Goal: Find specific page/section: Find specific page/section

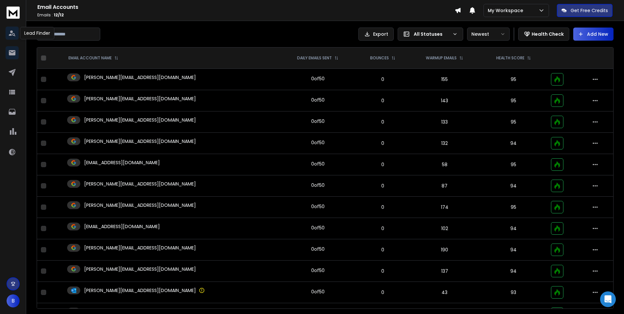
click at [10, 30] on icon at bounding box center [12, 33] width 8 height 8
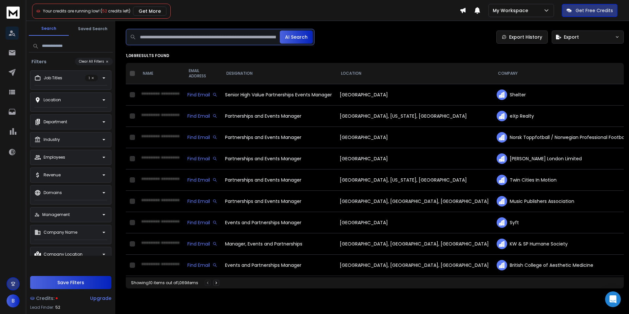
click at [63, 123] on p "Department" at bounding box center [56, 121] width 24 height 5
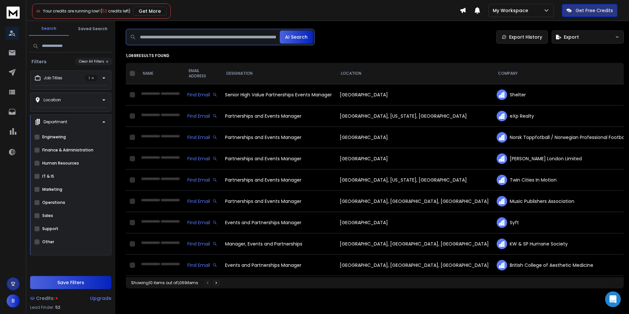
click at [69, 118] on div "Department Engineering Finance & Administration Human Resources IT & IS Marketi…" at bounding box center [70, 184] width 81 height 141
click at [68, 121] on div "Department" at bounding box center [70, 122] width 73 height 7
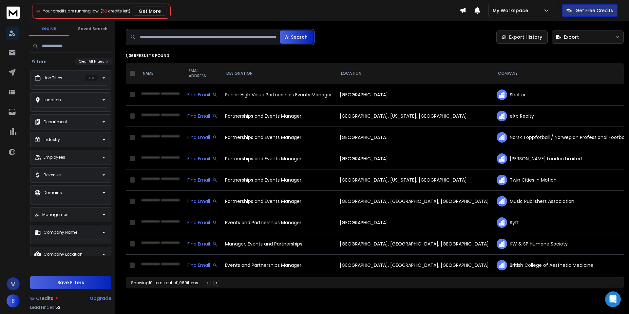
click at [83, 140] on div "Industry" at bounding box center [70, 139] width 73 height 7
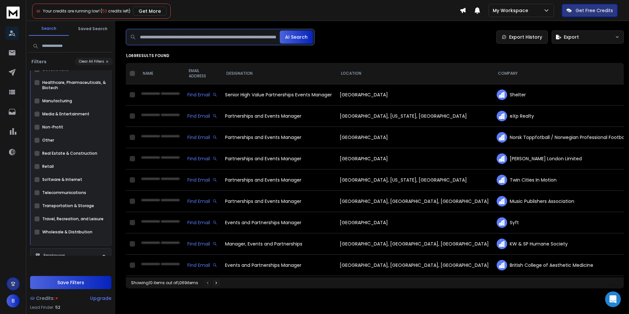
scroll to position [205, 0]
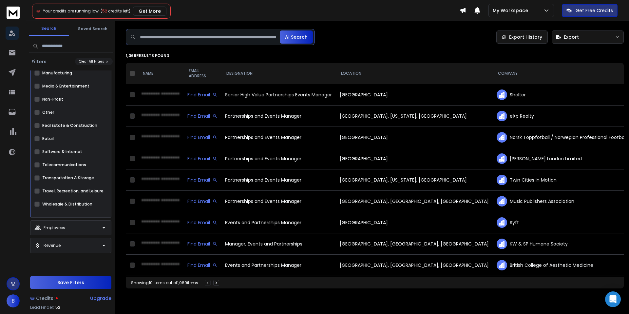
click at [39, 138] on button "Retail" at bounding box center [36, 138] width 5 height 5
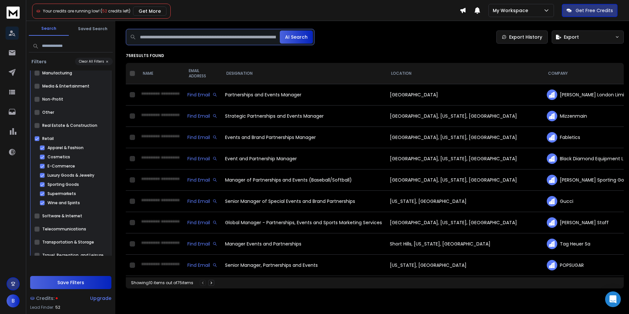
click at [45, 146] on Fashion "Apparel & Fashion" at bounding box center [42, 147] width 5 height 5
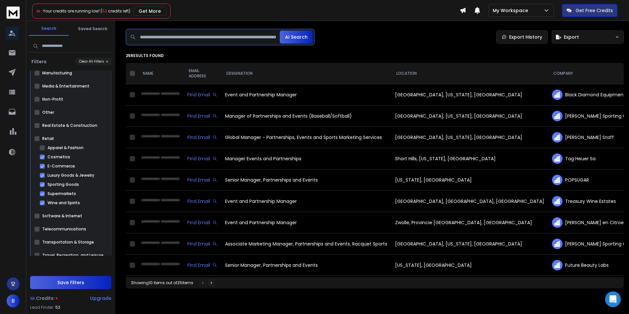
click at [43, 153] on div "Apparel & Fashion Cosmetics E-Commerce Luxury Goods & Jewelry Sporting Goods Su…" at bounding box center [73, 175] width 67 height 60
drag, startPoint x: 43, startPoint y: 175, endPoint x: 43, endPoint y: 178, distance: 3.6
click at [43, 175] on Jewelry "Luxury Goods & Jewelry" at bounding box center [42, 175] width 5 height 5
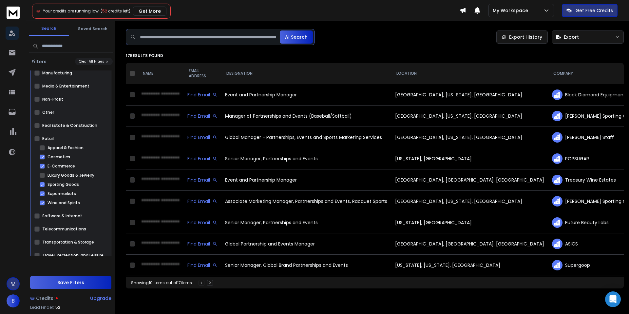
click at [44, 174] on Jewelry "Luxury Goods & Jewelry" at bounding box center [42, 175] width 5 height 5
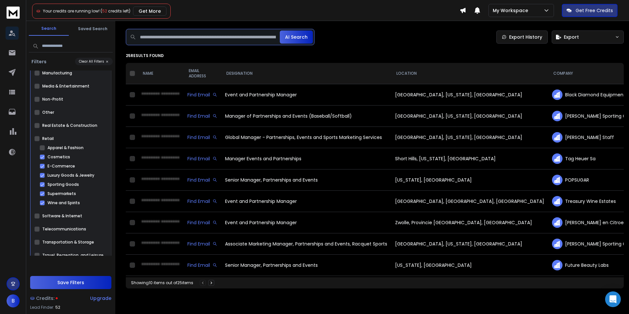
click at [44, 202] on Spirits "Wine and Spirits" at bounding box center [42, 202] width 5 height 5
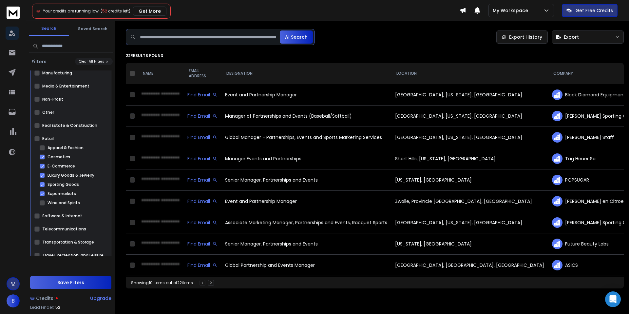
click at [34, 140] on button "Retail" at bounding box center [36, 138] width 5 height 5
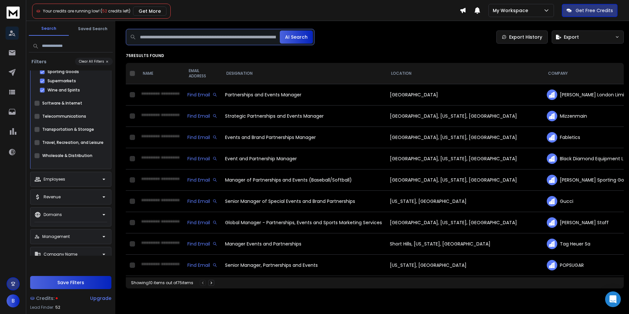
scroll to position [350, 0]
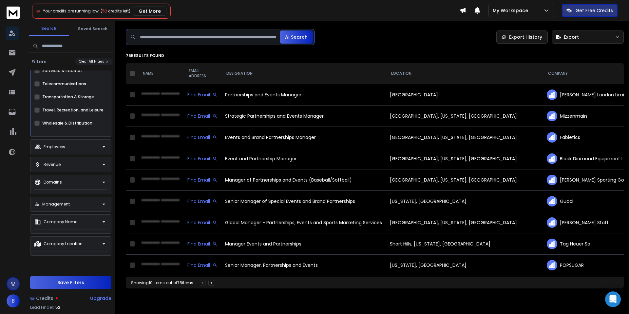
click at [68, 163] on div "Revenue" at bounding box center [70, 164] width 73 height 7
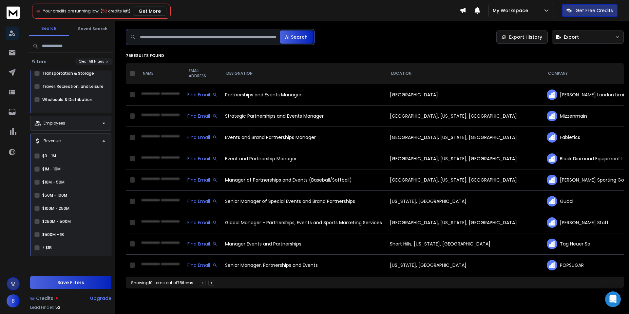
scroll to position [359, 0]
click at [70, 152] on div "Revenue" at bounding box center [70, 155] width 73 height 7
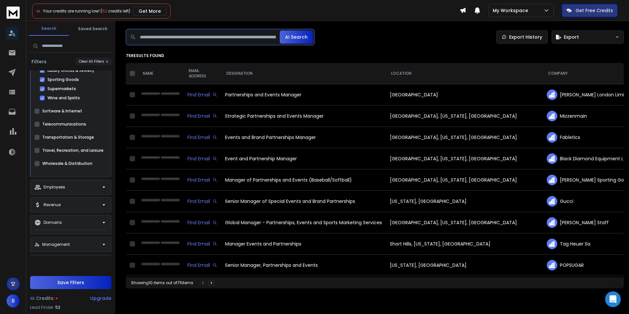
scroll to position [303, 0]
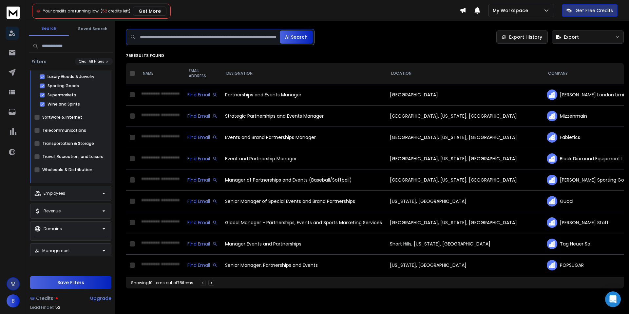
click at [69, 195] on div "Employees" at bounding box center [70, 193] width 73 height 7
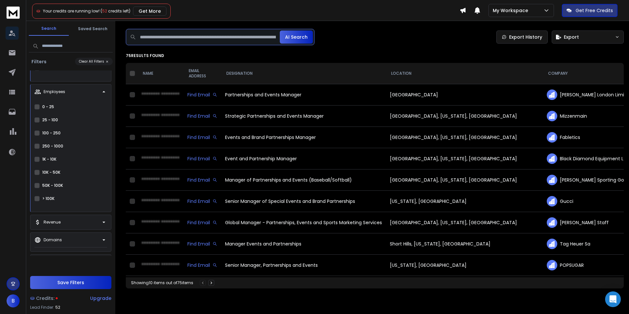
scroll to position [408, 0]
click at [39, 153] on 10K "1K - 10K" at bounding box center [36, 155] width 5 height 5
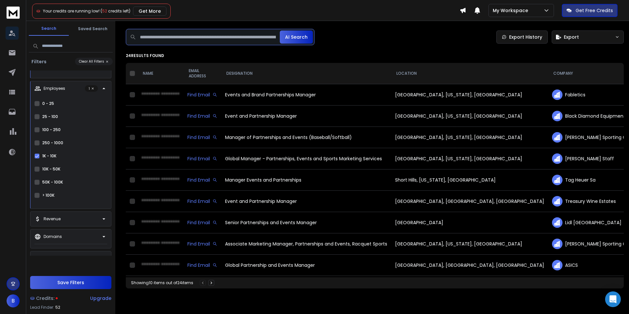
click at [37, 143] on 1000 "250 - 1000" at bounding box center [36, 142] width 5 height 5
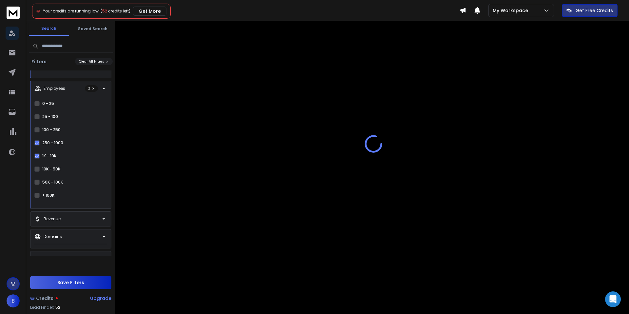
click at [36, 129] on 250 "100 - 250" at bounding box center [36, 129] width 5 height 5
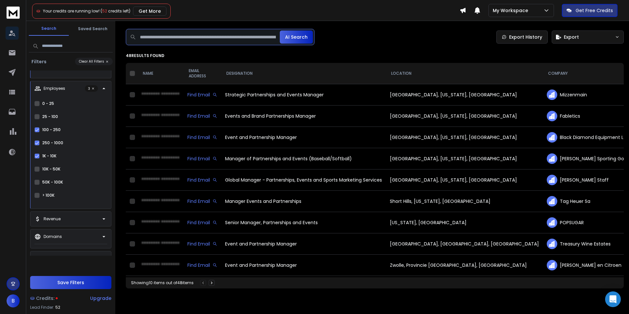
click at [38, 114] on 100 "25 - 100" at bounding box center [36, 116] width 5 height 5
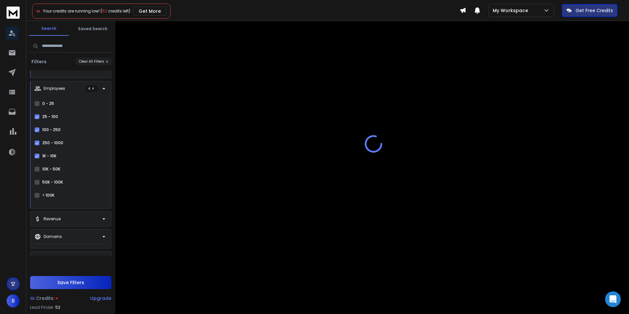
click at [36, 103] on 25 "0 - 25" at bounding box center [36, 103] width 5 height 5
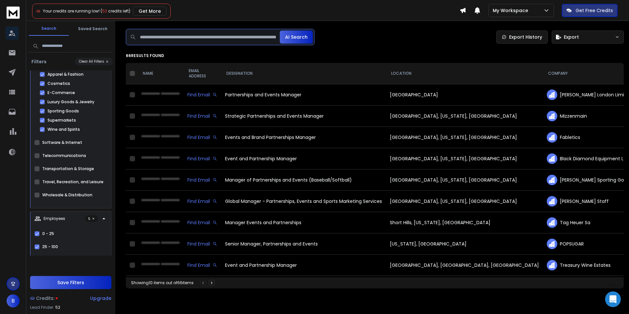
scroll to position [0, 0]
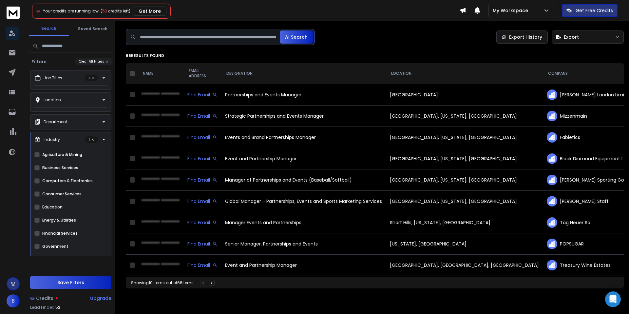
click at [63, 103] on div "Location" at bounding box center [70, 100] width 73 height 7
click at [54, 132] on label "Country" at bounding box center [50, 133] width 17 height 5
click at [40, 132] on button "Country" at bounding box center [36, 133] width 5 height 5
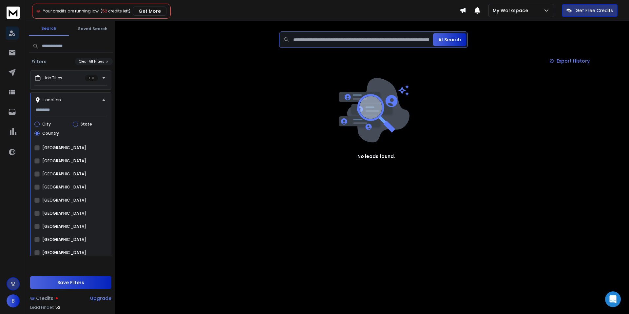
click at [60, 160] on label "[GEOGRAPHIC_DATA]" at bounding box center [64, 160] width 44 height 5
click at [40, 160] on Kingdom "[GEOGRAPHIC_DATA]" at bounding box center [36, 160] width 5 height 5
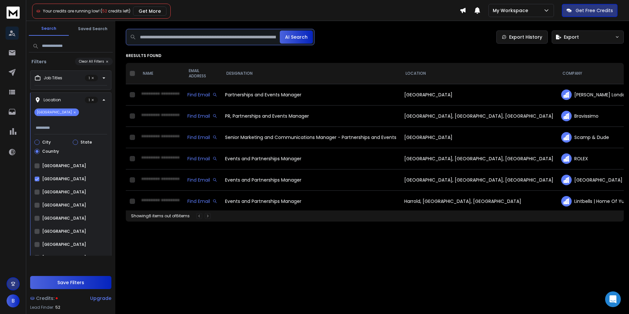
click at [70, 96] on div "Location 1 [GEOGRAPHIC_DATA] City State Country [GEOGRAPHIC_DATA] [GEOGRAPHIC_D…" at bounding box center [70, 194] width 81 height 205
click at [101, 97] on icon at bounding box center [104, 100] width 7 height 7
click at [92, 77] on icon at bounding box center [92, 77] width 3 height 3
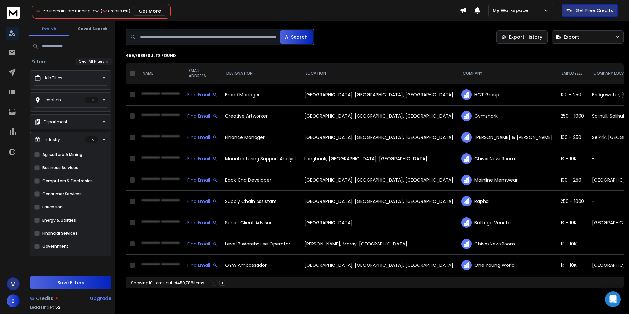
click at [91, 119] on div "Department" at bounding box center [70, 122] width 73 height 7
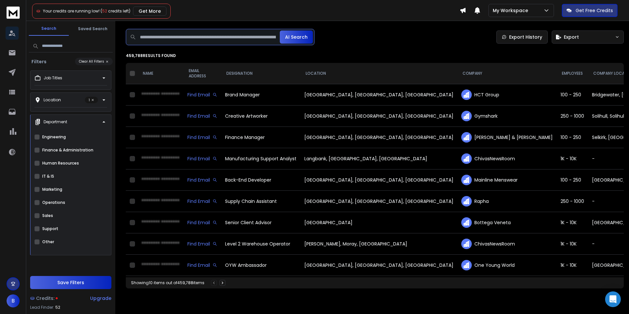
click at [91, 119] on div "Department" at bounding box center [70, 122] width 73 height 7
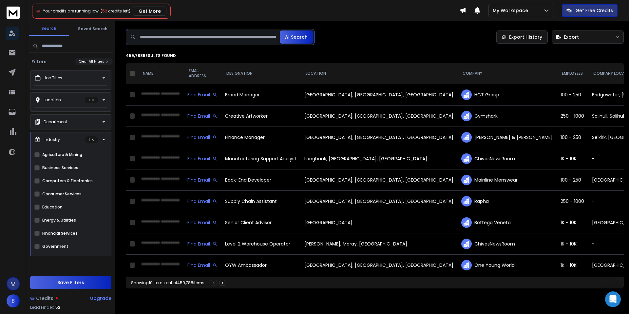
click at [103, 135] on div "Industry 1 Agriculture & Mining Business Services Computers & Electronics Consu…" at bounding box center [70, 309] width 81 height 354
click at [102, 137] on icon at bounding box center [104, 139] width 7 height 7
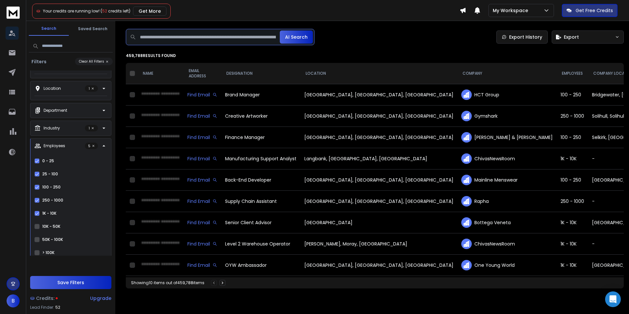
click at [101, 145] on icon at bounding box center [104, 145] width 7 height 7
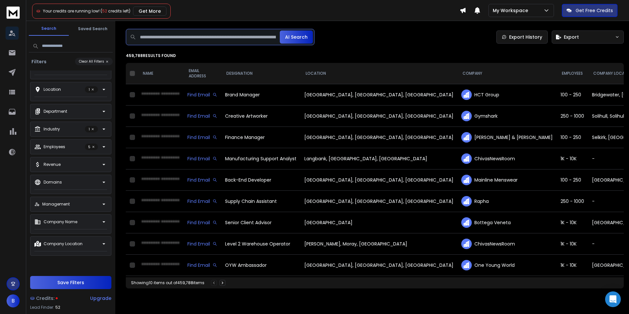
scroll to position [10, 0]
click at [103, 163] on icon at bounding box center [104, 164] width 7 height 7
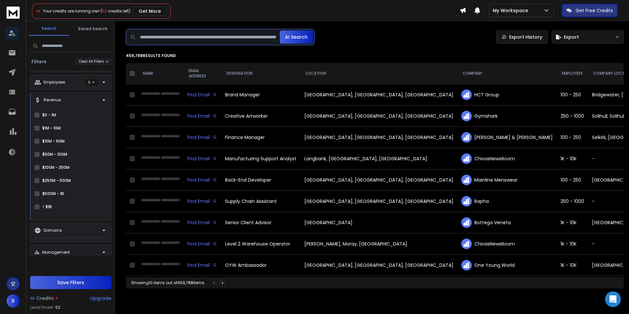
scroll to position [68, 0]
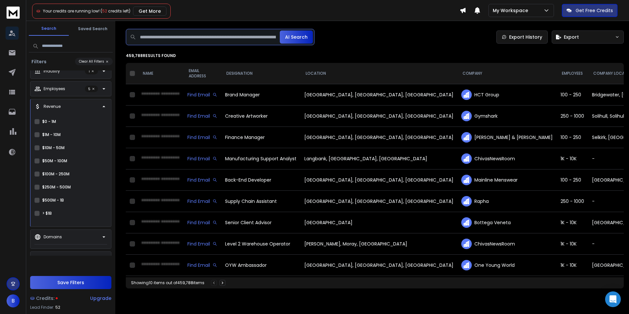
click at [37, 161] on 100M "$50M - 100M" at bounding box center [36, 160] width 5 height 5
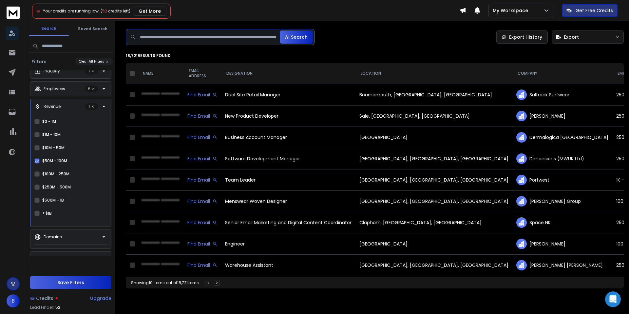
click at [38, 151] on div "$10M - 50M" at bounding box center [70, 147] width 73 height 13
click at [38, 149] on 50M "$10M - 50M" at bounding box center [36, 147] width 5 height 5
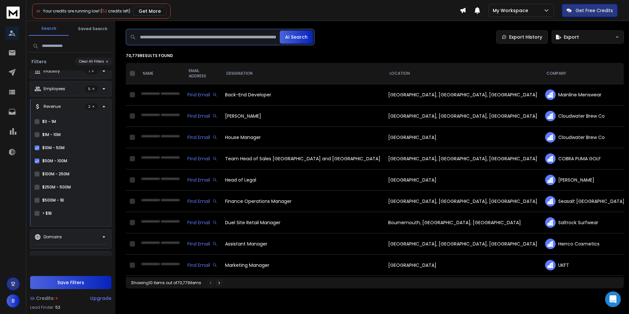
click at [39, 135] on 10M "$1M - 10M" at bounding box center [36, 134] width 5 height 5
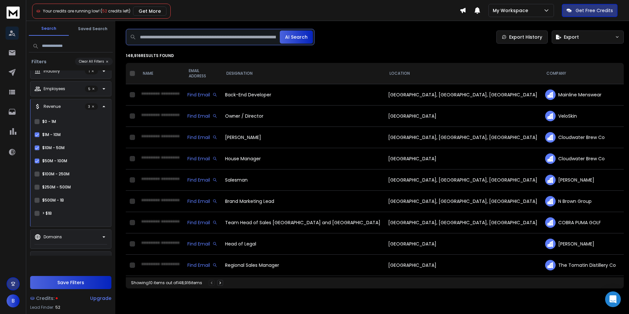
click at [37, 134] on 10M "$1M - 10M" at bounding box center [36, 134] width 5 height 5
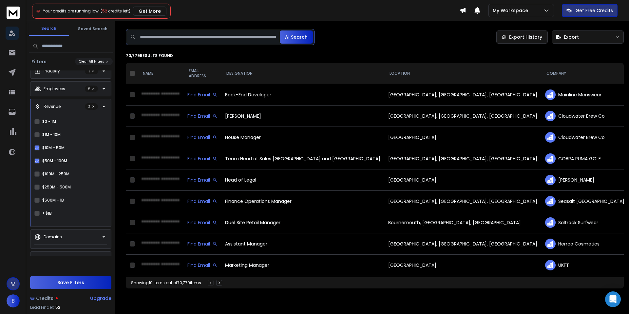
click at [37, 134] on 10M "$1M - 10M" at bounding box center [36, 134] width 5 height 5
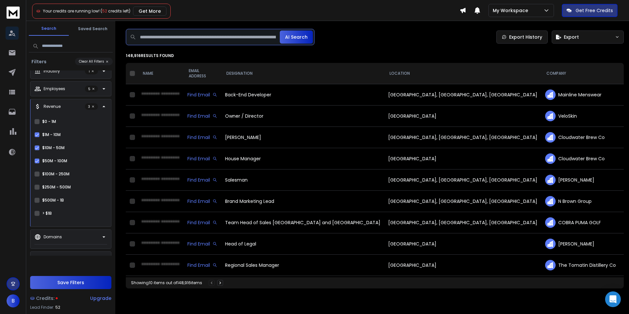
click at [38, 160] on 100M "$50M - 100M" at bounding box center [36, 160] width 5 height 5
click at [66, 104] on div "Revenue 2" at bounding box center [70, 106] width 73 height 7
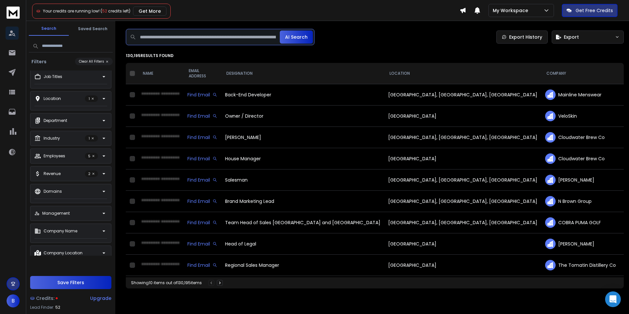
scroll to position [0, 0]
click at [81, 213] on div "Management" at bounding box center [70, 214] width 73 height 7
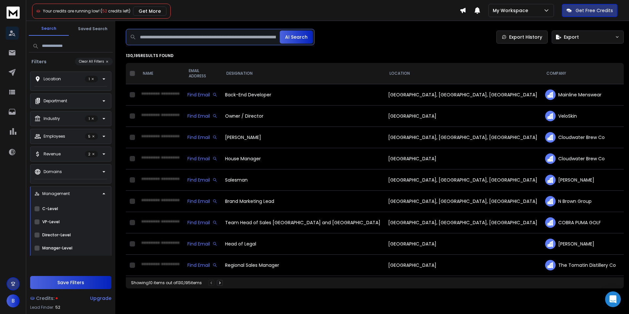
scroll to position [34, 0]
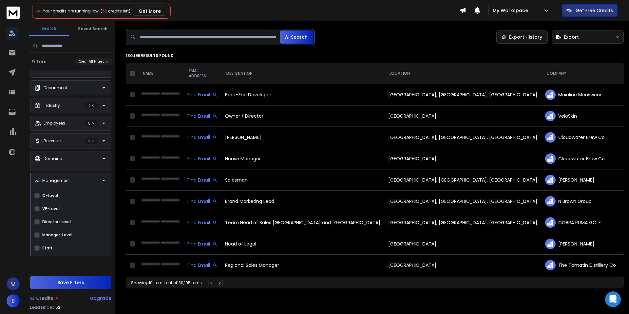
click at [49, 197] on label "C-Level" at bounding box center [50, 195] width 16 height 5
click at [40, 197] on button "C-Level" at bounding box center [36, 195] width 5 height 5
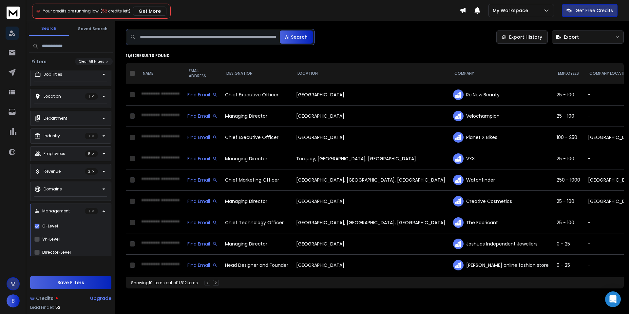
scroll to position [0, 0]
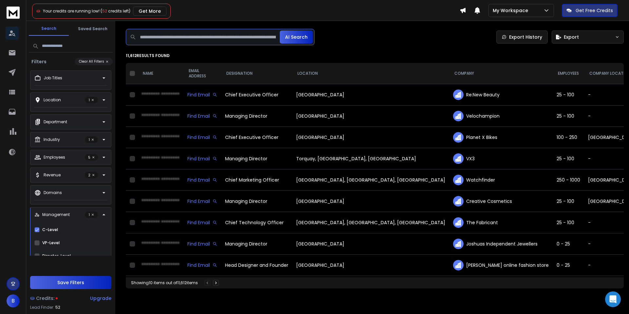
click at [72, 212] on div "Management 1" at bounding box center [70, 214] width 73 height 7
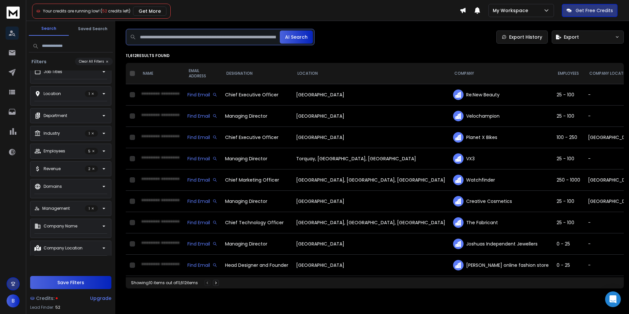
scroll to position [10, 0]
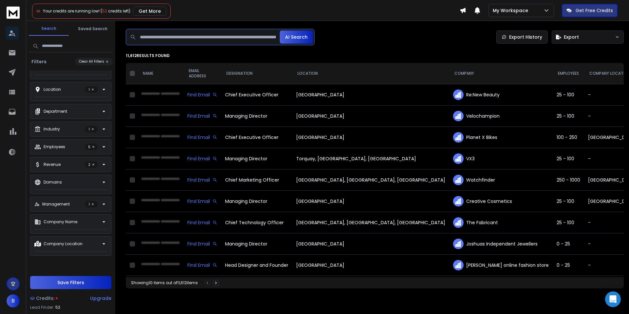
click at [72, 185] on div "Domains" at bounding box center [70, 182] width 73 height 7
click at [92, 183] on div "Domains" at bounding box center [70, 182] width 73 height 7
click at [61, 166] on div "Revenue 2" at bounding box center [70, 164] width 73 height 7
click at [59, 168] on div "Revenue 2 $0 - 1M $1M - 10M $10M - 50M $50M - 100M $100M - 250M $250M - 500M $5…" at bounding box center [70, 221] width 81 height 128
click at [101, 165] on icon at bounding box center [104, 164] width 7 height 7
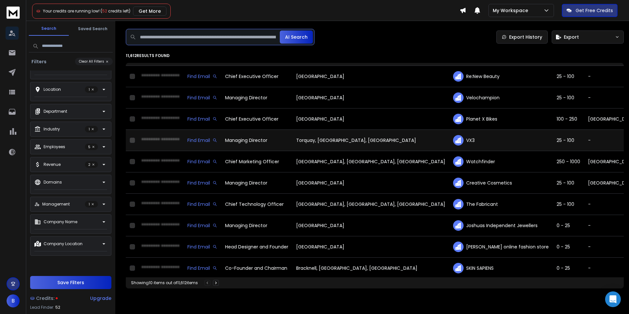
scroll to position [23, 0]
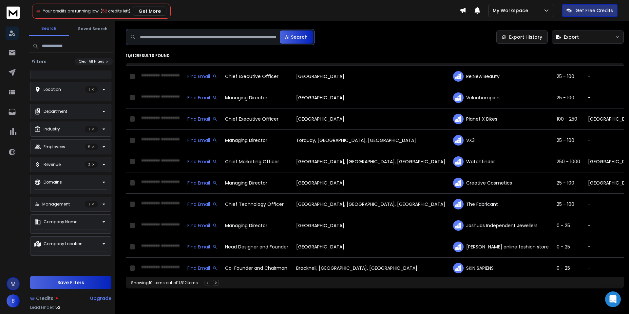
click at [59, 125] on div "Industry 1" at bounding box center [70, 128] width 81 height 15
click at [73, 125] on div "Industry 1" at bounding box center [70, 128] width 81 height 15
click at [103, 127] on icon at bounding box center [104, 129] width 7 height 7
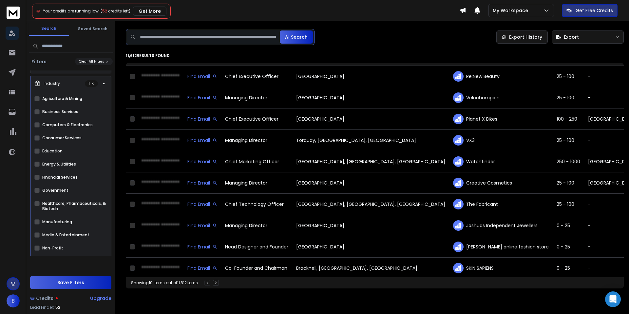
scroll to position [216, 0]
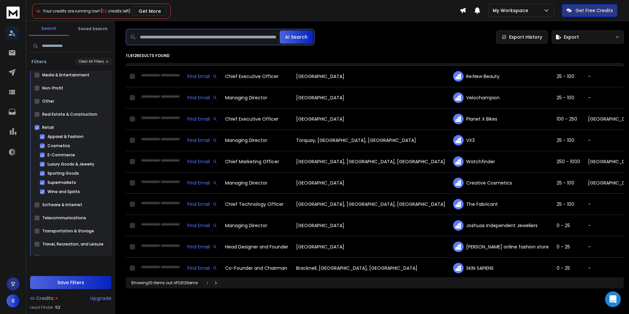
click at [38, 125] on button "Retail" at bounding box center [36, 127] width 5 height 5
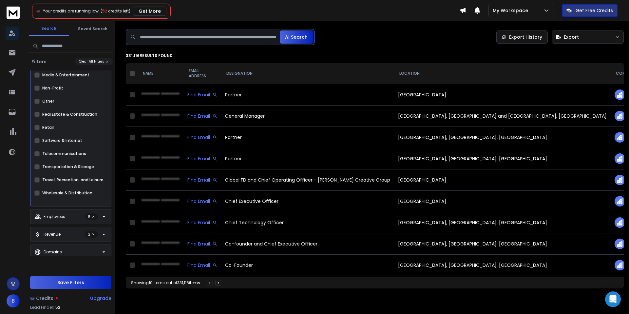
click at [36, 125] on button "Retail" at bounding box center [36, 127] width 5 height 5
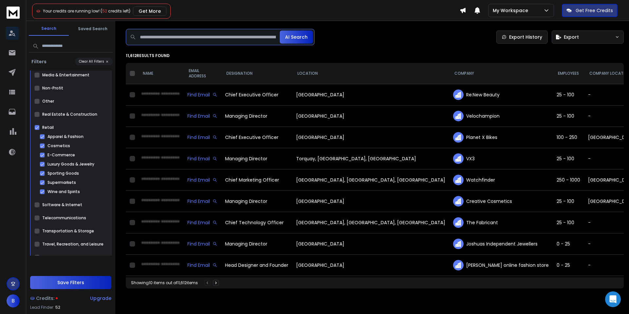
click at [40, 136] on Fashion "Apparel & Fashion" at bounding box center [42, 136] width 5 height 5
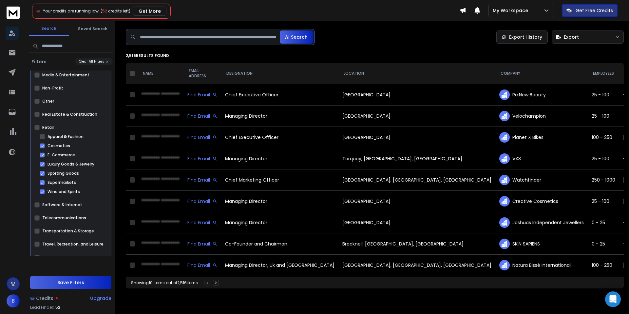
click at [41, 145] on button "Cosmetics" at bounding box center [42, 145] width 5 height 5
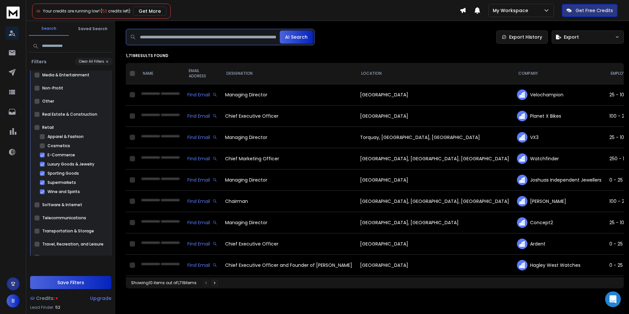
click at [43, 162] on Jewelry "Luxury Goods & Jewelry" at bounding box center [42, 163] width 5 height 5
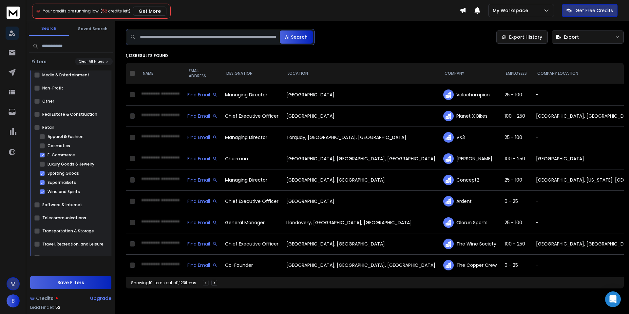
click at [41, 171] on Goods "Sporting Goods" at bounding box center [42, 173] width 5 height 5
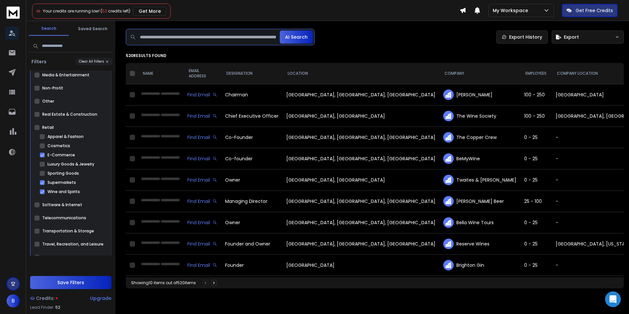
click at [42, 181] on button "Supermarkets" at bounding box center [42, 182] width 5 height 5
click at [41, 192] on Spirits "Wine and Spirits" at bounding box center [42, 191] width 5 height 5
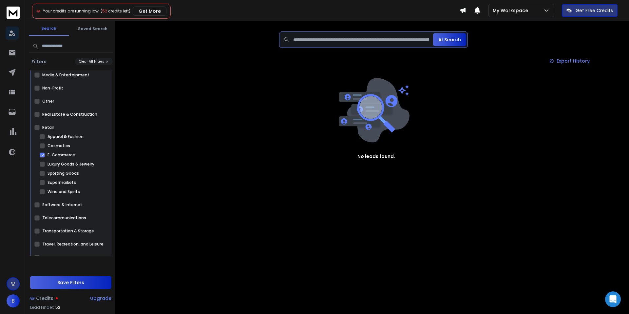
click at [44, 135] on Fashion "Apparel & Fashion" at bounding box center [42, 136] width 5 height 5
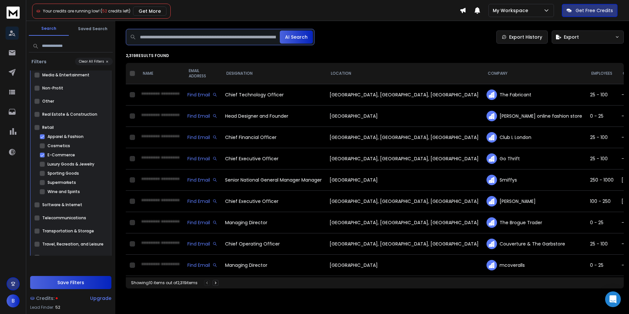
click at [43, 154] on button "E-Commerce" at bounding box center [42, 154] width 5 height 5
click at [44, 142] on div "Apparel & Fashion Cosmetics E-Commerce Luxury Goods & Jewelry Sporting Goods Su…" at bounding box center [73, 164] width 67 height 60
click at [44, 145] on button "Cosmetics" at bounding box center [42, 145] width 5 height 5
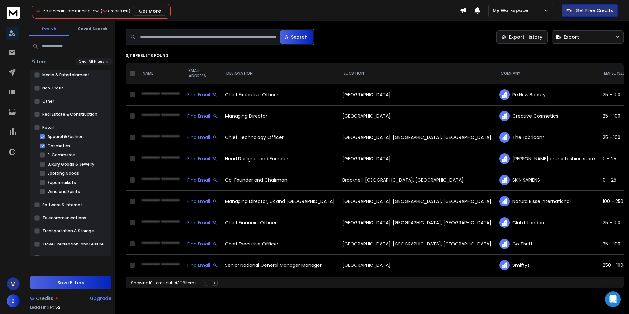
click at [42, 155] on button "E-Commerce" at bounding box center [42, 154] width 5 height 5
click at [44, 146] on button "Cosmetics" at bounding box center [42, 145] width 5 height 5
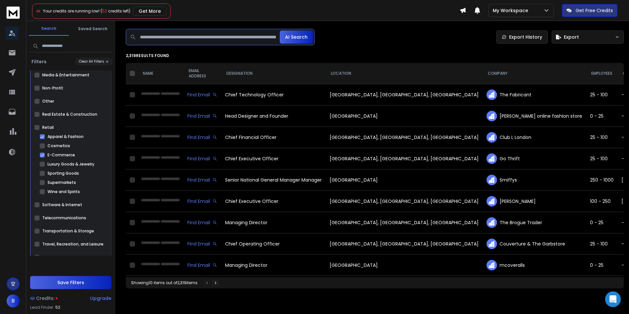
click at [44, 146] on button "Cosmetics" at bounding box center [42, 145] width 5 height 5
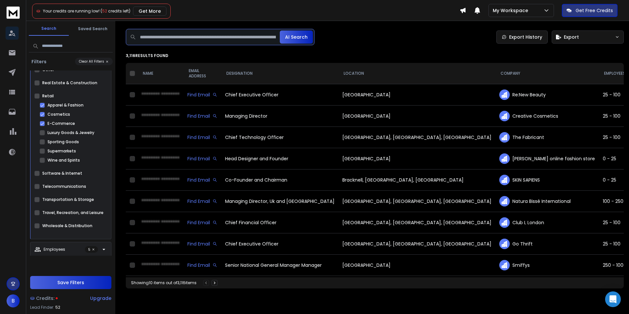
scroll to position [247, 0]
click at [38, 97] on button "Retail" at bounding box center [36, 96] width 5 height 5
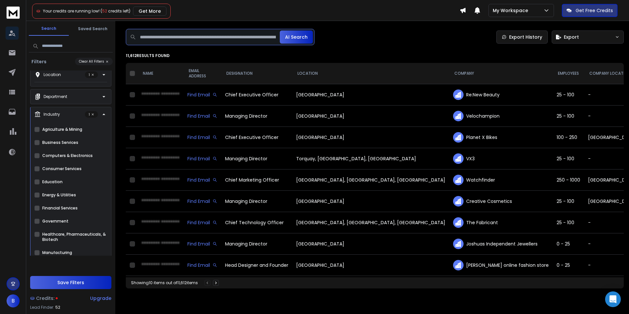
scroll to position [0, 0]
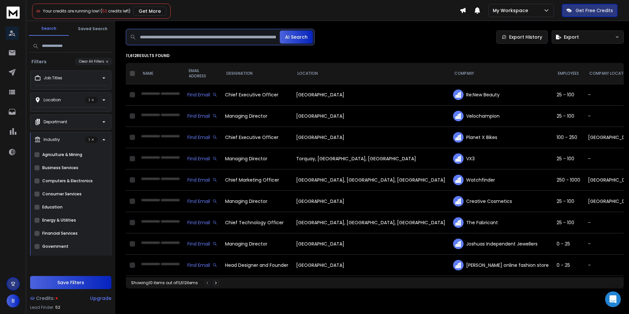
click at [59, 133] on div "Industry 1 Agriculture & Mining Business Services Computers & Electronics Consu…" at bounding box center [70, 309] width 81 height 354
click at [63, 136] on div "Industry 1 Agriculture & Mining Business Services Computers & Electronics Consu…" at bounding box center [70, 309] width 81 height 354
click at [103, 138] on icon at bounding box center [104, 139] width 7 height 7
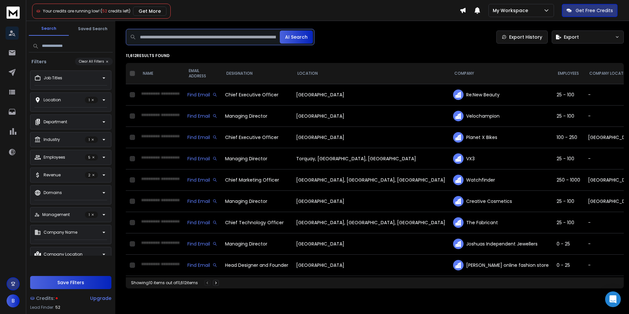
click at [64, 160] on div "Employees 5" at bounding box center [70, 157] width 81 height 15
click at [65, 157] on p "Employees" at bounding box center [55, 157] width 22 height 5
click at [36, 172] on 25 "0 - 25" at bounding box center [36, 172] width 5 height 5
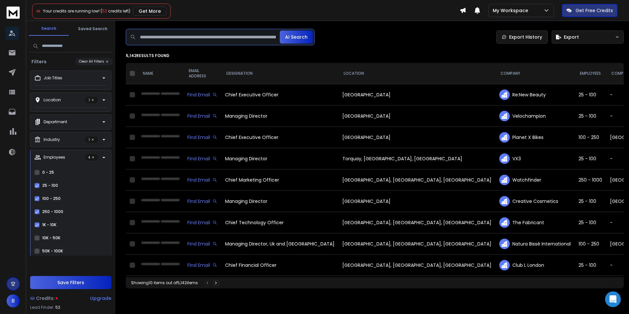
click at [66, 157] on div "Employees 4" at bounding box center [70, 157] width 73 height 7
click at [76, 140] on div "Industry 1" at bounding box center [70, 139] width 73 height 7
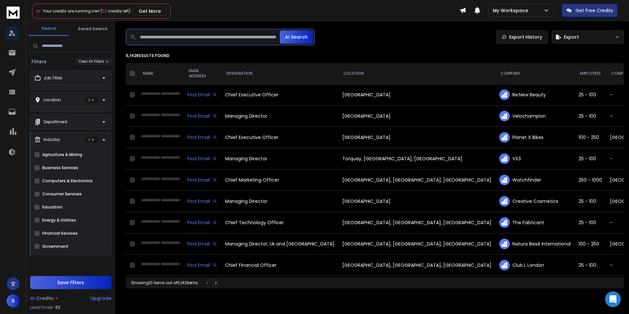
click at [76, 140] on div "Industry 1" at bounding box center [70, 139] width 73 height 7
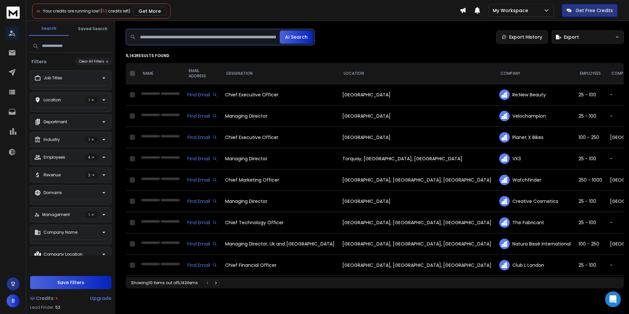
click at [70, 156] on div "Employees 4" at bounding box center [70, 157] width 73 height 7
click at [37, 172] on 25 "0 - 25" at bounding box center [36, 172] width 5 height 5
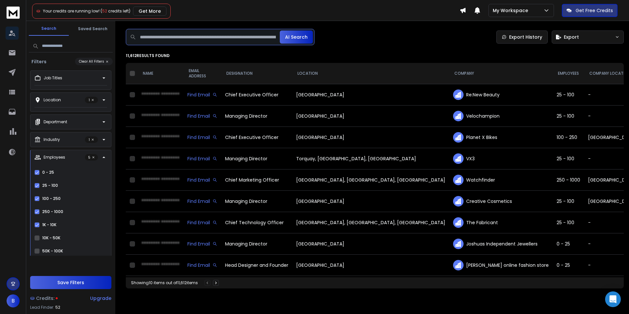
click at [74, 138] on div "Industry 1" at bounding box center [70, 139] width 73 height 7
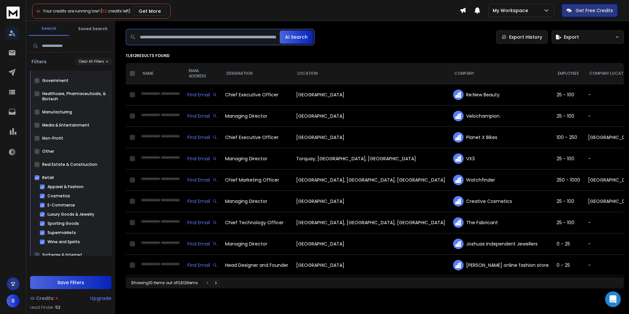
scroll to position [193, 0]
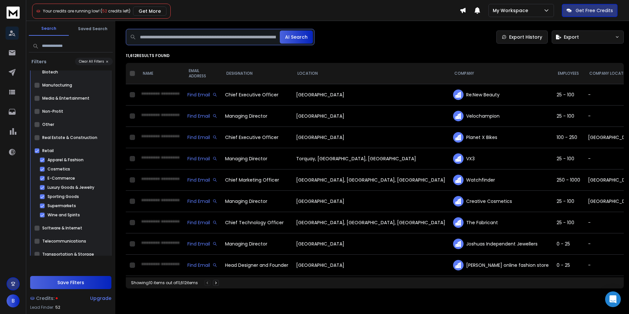
click at [43, 213] on Spirits "Wine and Spirits" at bounding box center [42, 214] width 5 height 5
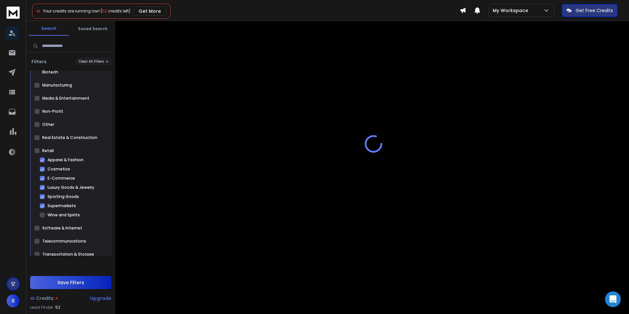
click at [44, 205] on button "Supermarkets" at bounding box center [42, 205] width 5 height 5
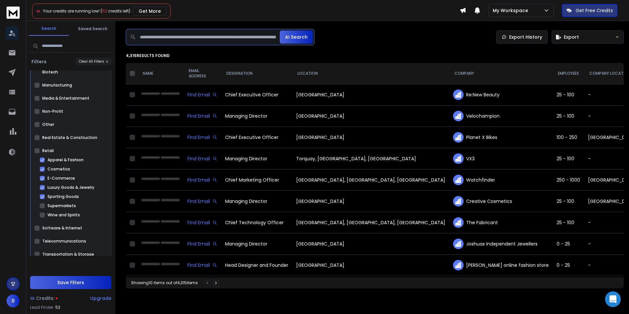
click at [42, 196] on Goods "Sporting Goods" at bounding box center [42, 196] width 5 height 5
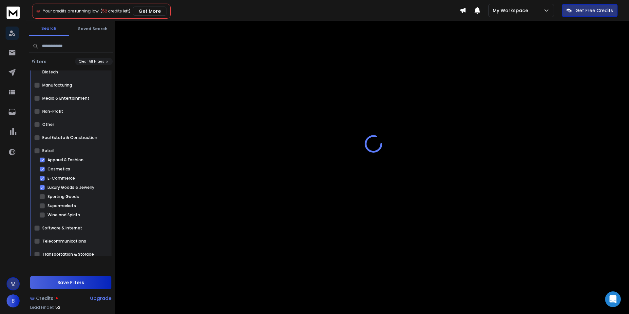
click at [41, 186] on Jewelry "Luxury Goods & Jewelry" at bounding box center [42, 187] width 5 height 5
click at [43, 178] on button "E-Commerce" at bounding box center [42, 178] width 5 height 5
click at [45, 170] on button "Cosmetics" at bounding box center [42, 168] width 5 height 5
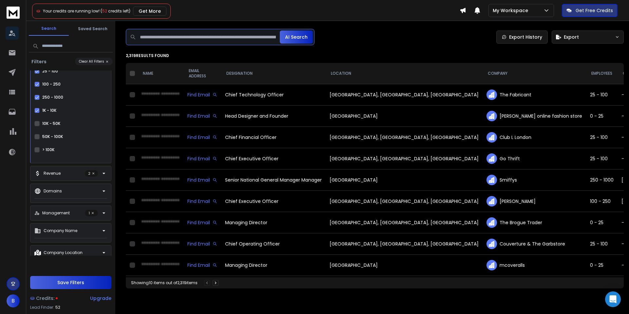
scroll to position [462, 0]
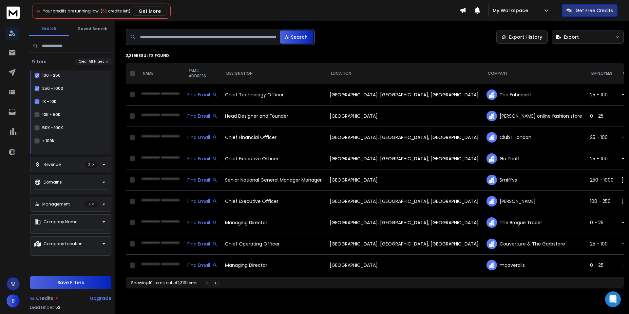
click at [65, 166] on div "Revenue 2" at bounding box center [70, 164] width 73 height 7
click at [60, 217] on label "$50M - 100M" at bounding box center [54, 218] width 25 height 5
click at [40, 217] on 100M "$50M - 100M" at bounding box center [36, 218] width 5 height 5
click at [37, 214] on div "$50M - 100M" at bounding box center [70, 218] width 73 height 13
click at [36, 217] on 100M "$50M - 100M" at bounding box center [36, 218] width 5 height 5
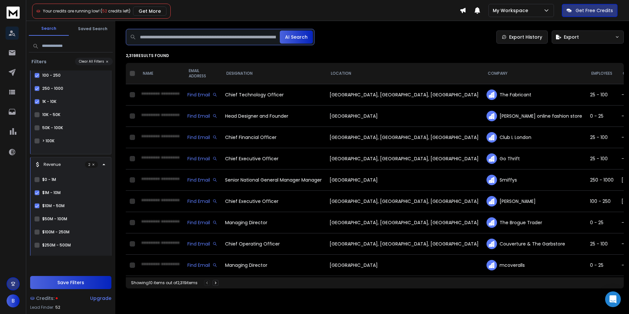
click at [36, 217] on 100M "$50M - 100M" at bounding box center [36, 218] width 5 height 5
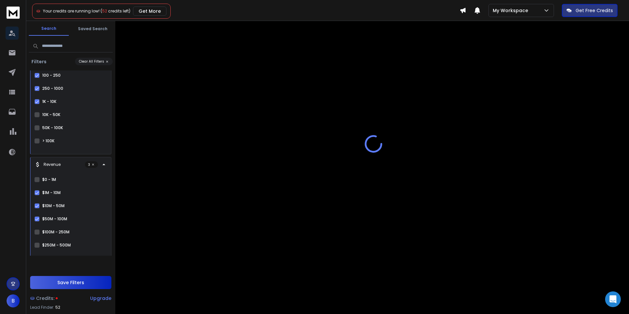
click at [36, 193] on 10M "$1M - 10M" at bounding box center [36, 192] width 5 height 5
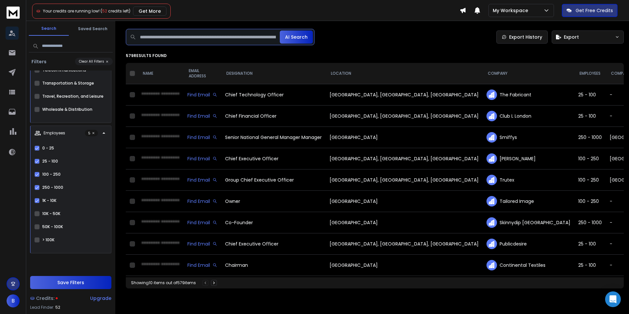
scroll to position [398, 0]
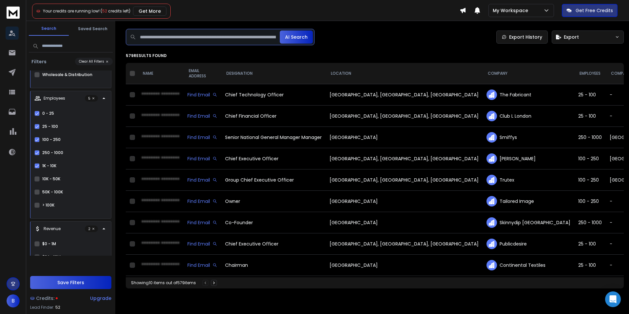
click at [38, 166] on 10K "1K - 10K" at bounding box center [36, 165] width 5 height 5
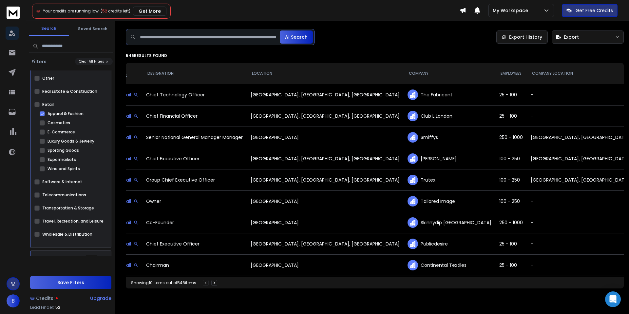
scroll to position [0, 0]
